Goal: Navigation & Orientation: Find specific page/section

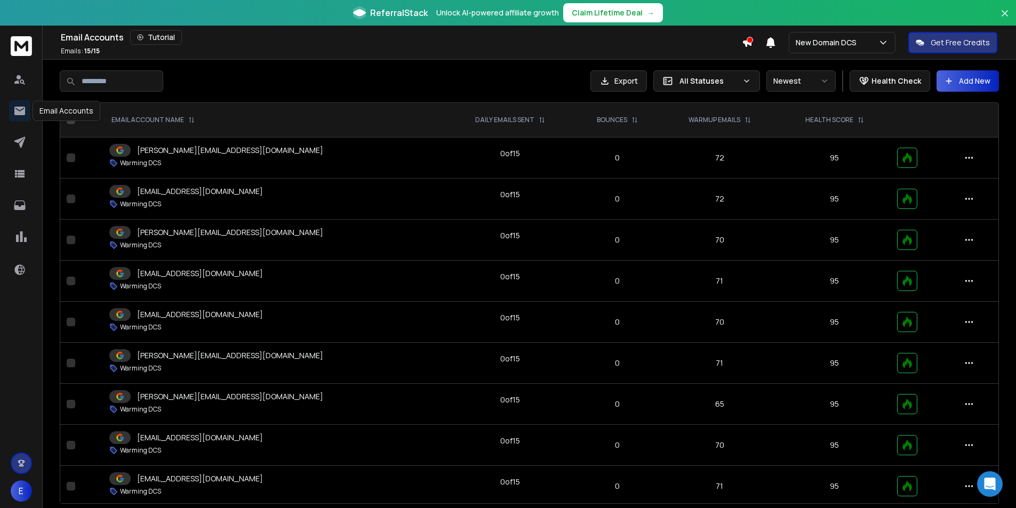
click at [22, 110] on icon at bounding box center [19, 111] width 11 height 9
click at [20, 77] on circle at bounding box center [19, 77] width 4 height 4
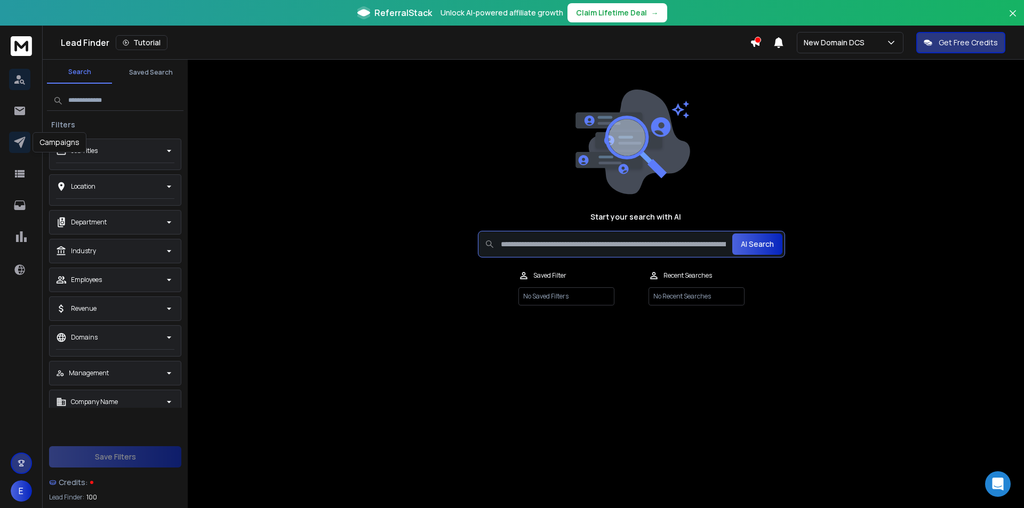
click at [23, 138] on icon at bounding box center [19, 142] width 11 height 11
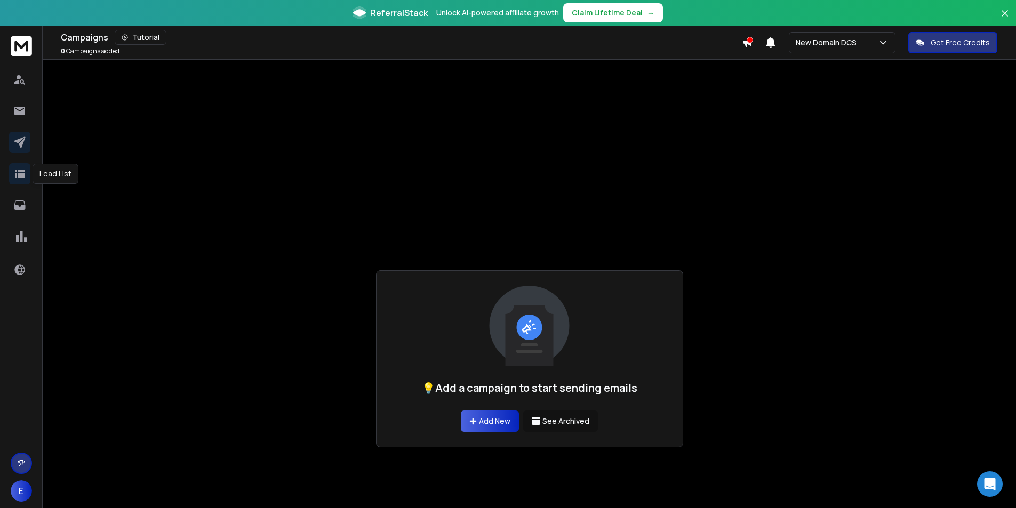
click at [22, 174] on icon at bounding box center [20, 173] width 10 height 7
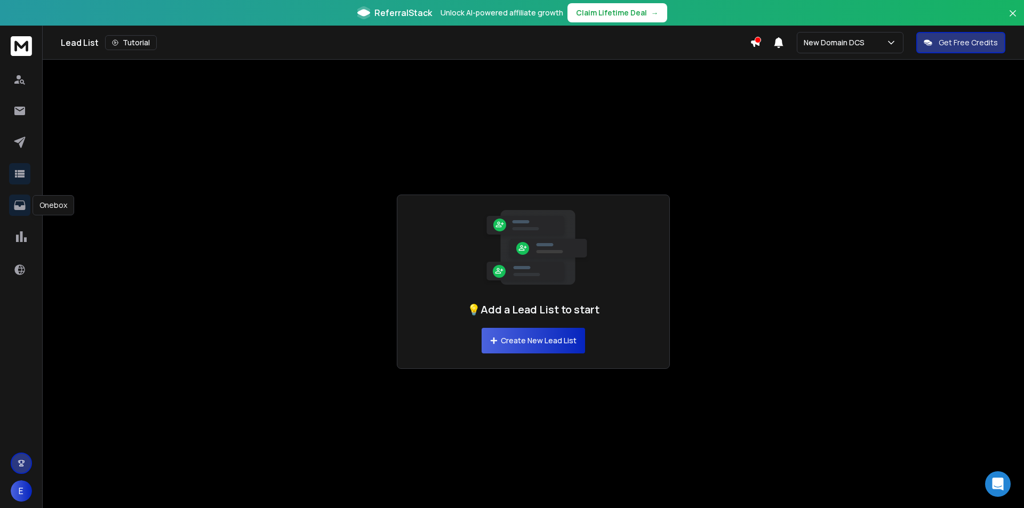
click at [28, 203] on link at bounding box center [19, 205] width 21 height 21
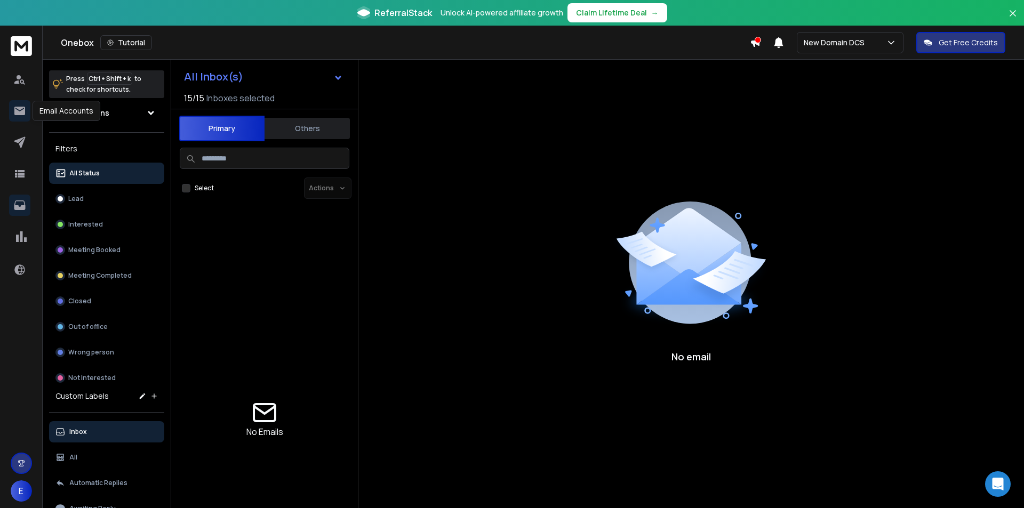
click at [22, 109] on icon at bounding box center [19, 111] width 11 height 9
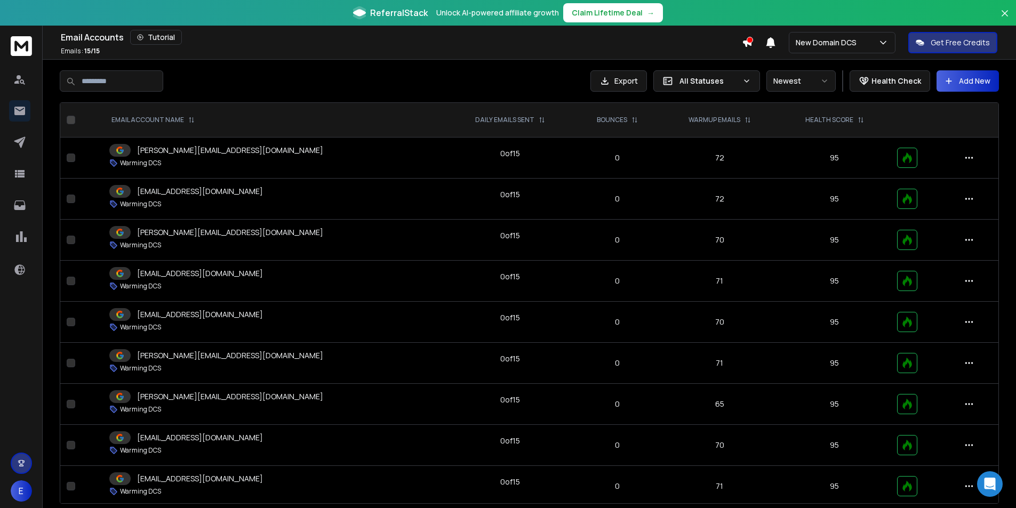
click at [742, 45] on div "Email Accounts Tutorial Emails : 15 / 15" at bounding box center [401, 43] width 681 height 26
click at [748, 45] on icon at bounding box center [747, 42] width 11 height 11
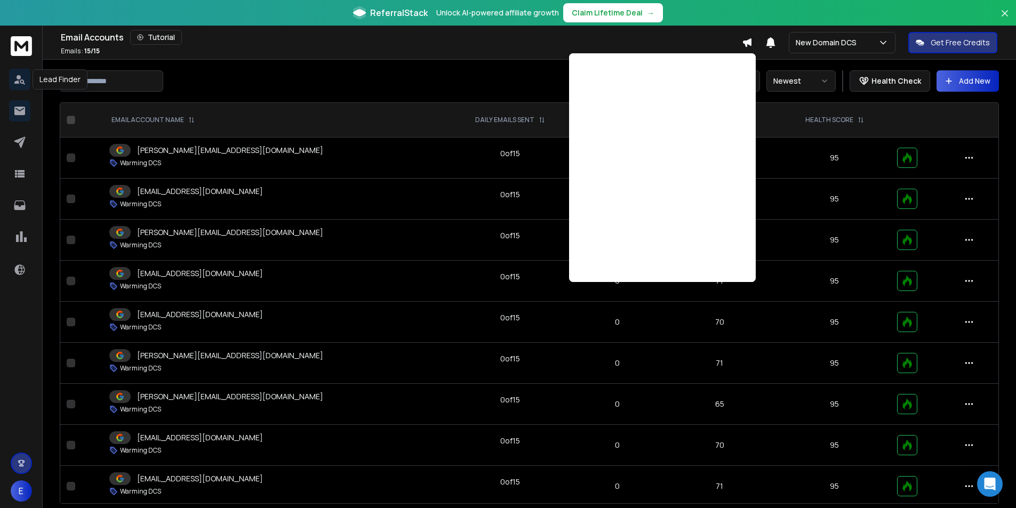
click at [17, 82] on icon at bounding box center [19, 81] width 11 height 5
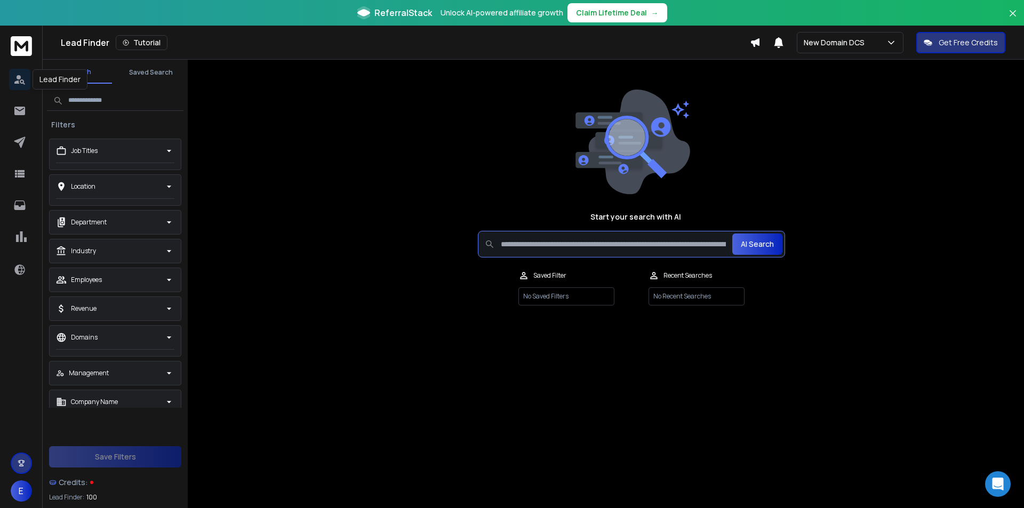
click at [29, 45] on icon at bounding box center [21, 46] width 21 height 20
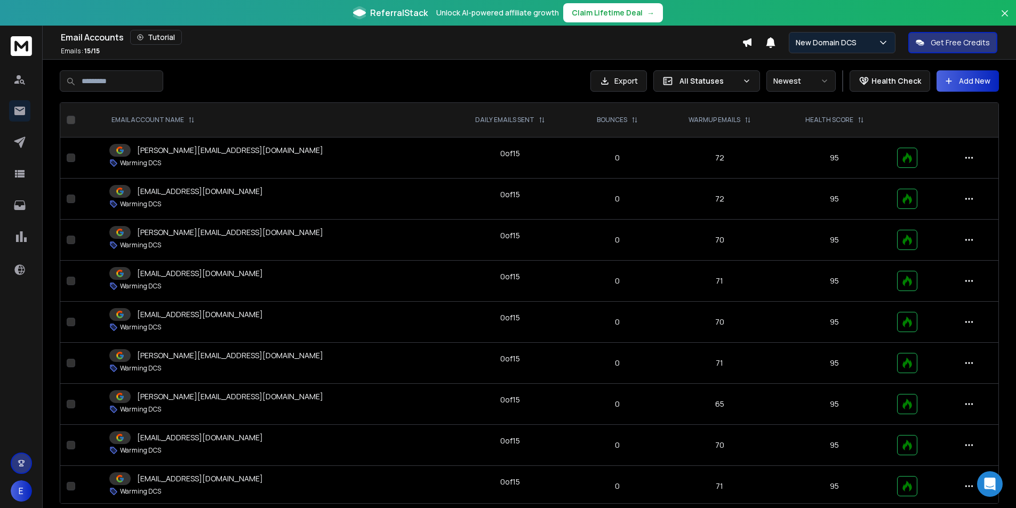
click at [865, 50] on button "New Domain DCS" at bounding box center [842, 42] width 107 height 21
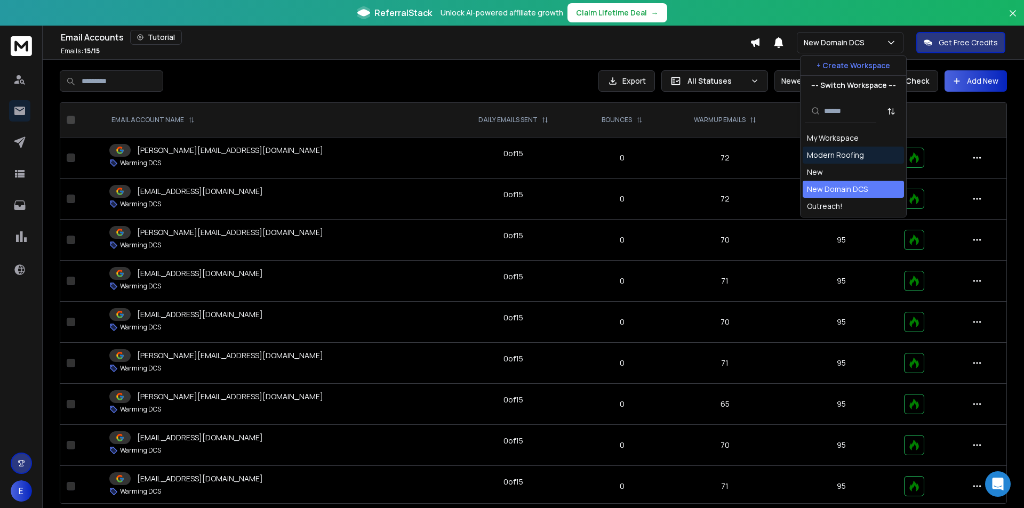
click at [835, 151] on div "Modern Roofing" at bounding box center [835, 155] width 57 height 11
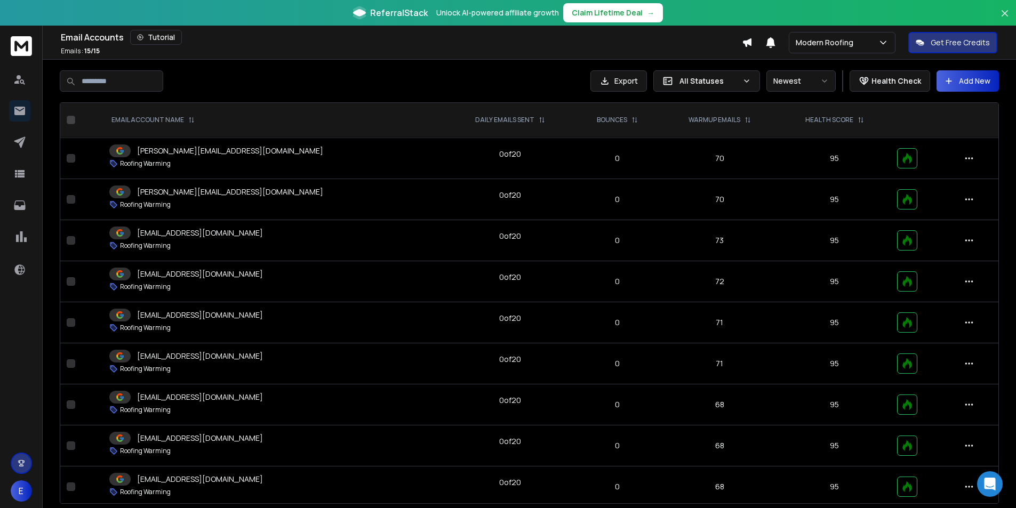
scroll to position [258, 0]
